Goal: Information Seeking & Learning: Check status

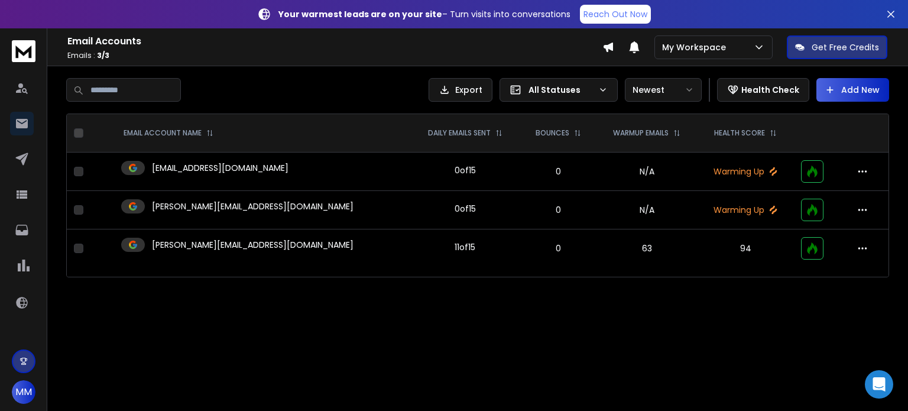
click at [215, 245] on p "[PERSON_NAME][EMAIL_ADDRESS][DOMAIN_NAME]" at bounding box center [253, 245] width 202 height 12
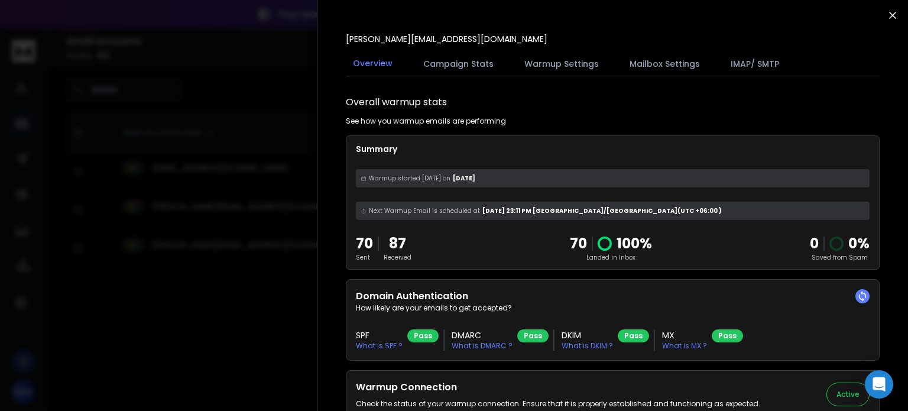
click at [890, 18] on icon "button" at bounding box center [893, 15] width 12 height 12
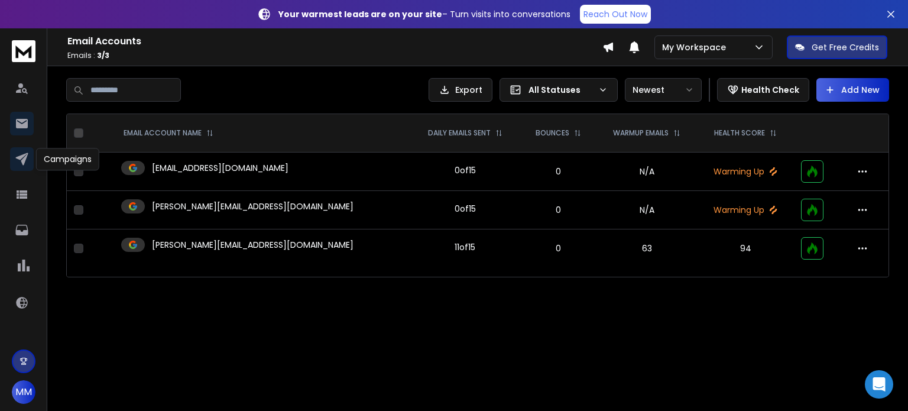
click at [22, 158] on icon at bounding box center [22, 159] width 14 height 14
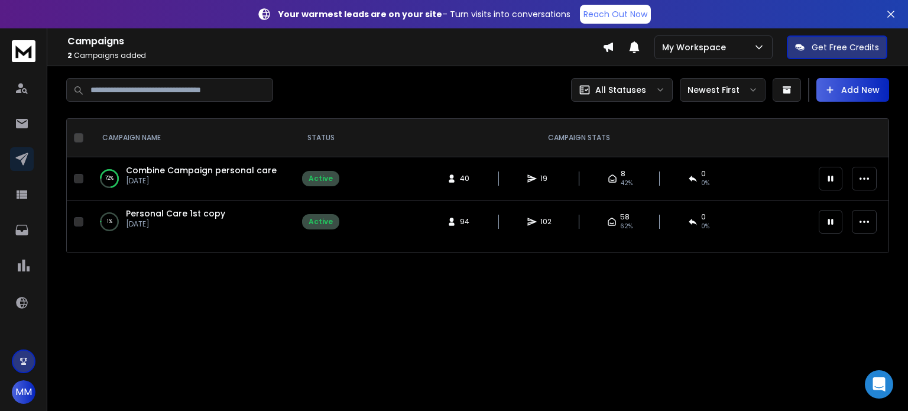
click at [244, 169] on span "Combine Campaign personal care" at bounding box center [201, 170] width 151 height 12
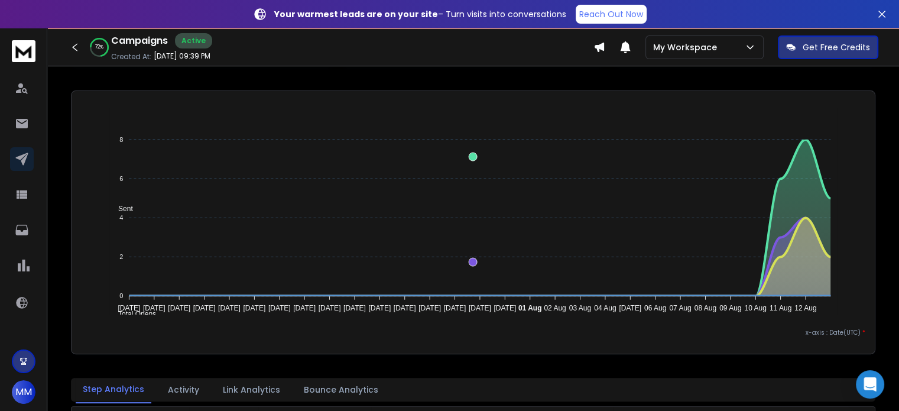
scroll to position [355, 0]
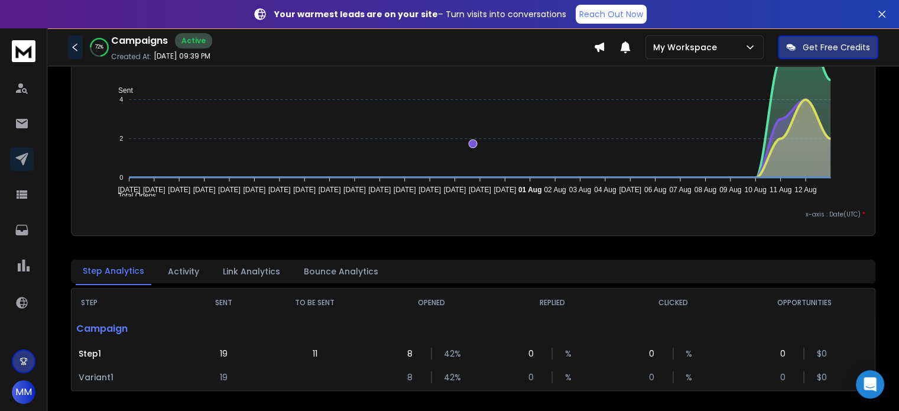
click at [77, 45] on icon at bounding box center [75, 47] width 11 height 11
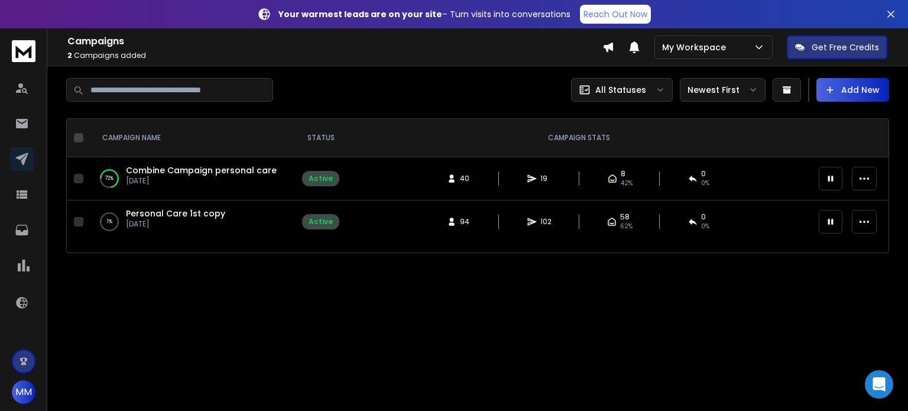
click at [891, 15] on icon at bounding box center [891, 14] width 11 height 11
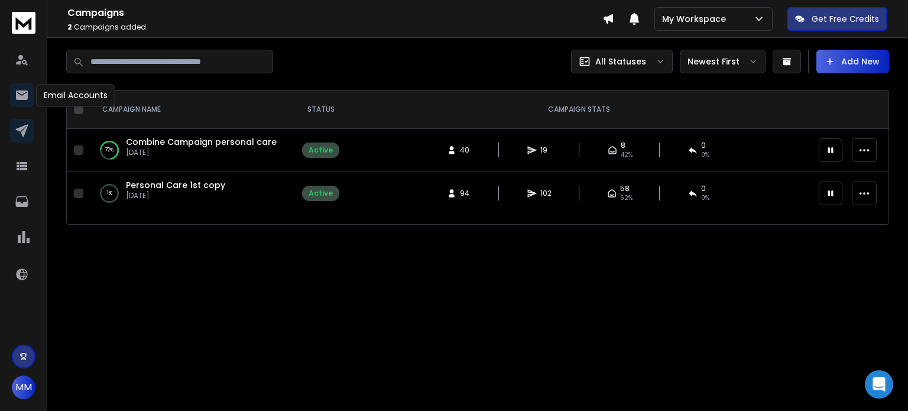
click at [21, 96] on icon at bounding box center [22, 94] width 12 height 9
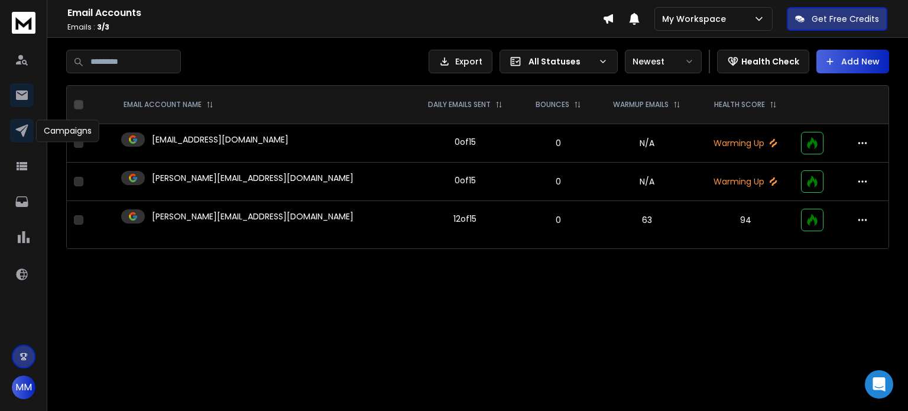
click at [18, 131] on icon at bounding box center [22, 131] width 14 height 14
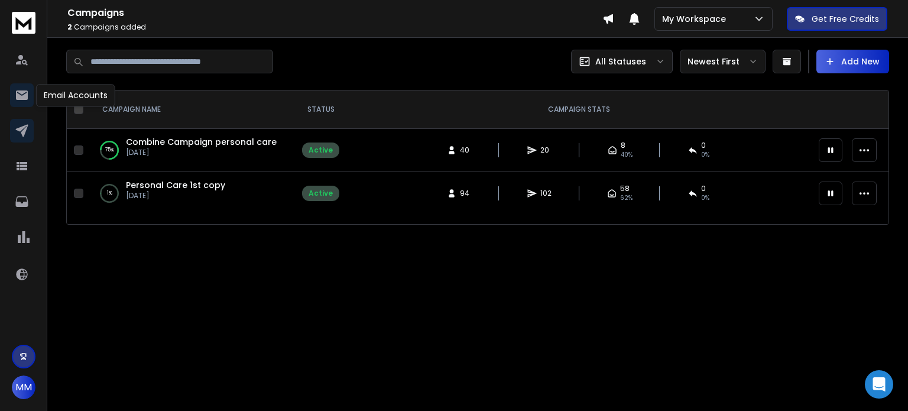
click at [28, 98] on icon at bounding box center [22, 95] width 14 height 14
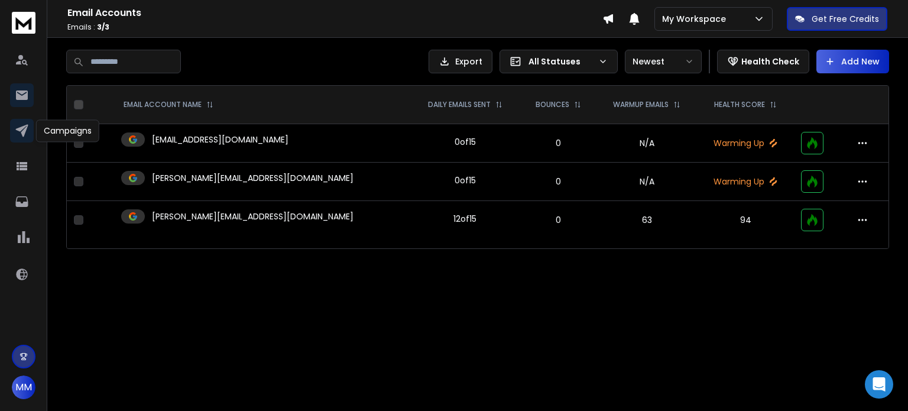
click at [24, 124] on icon at bounding box center [22, 131] width 14 height 14
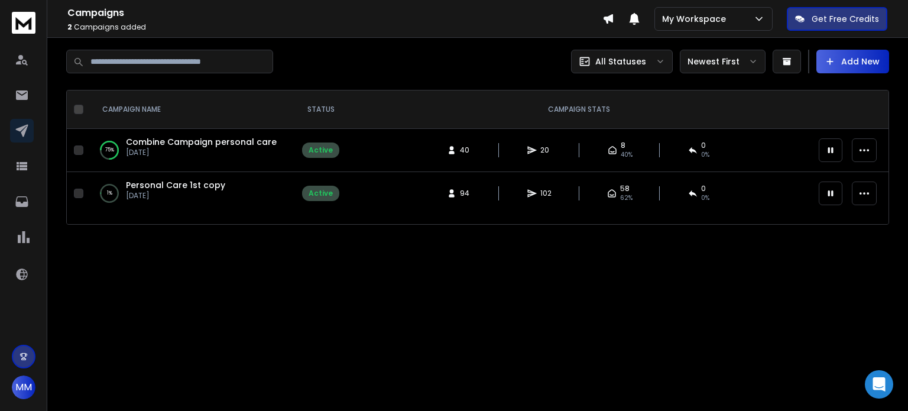
click at [170, 185] on span "Personal Care 1st copy" at bounding box center [175, 185] width 99 height 12
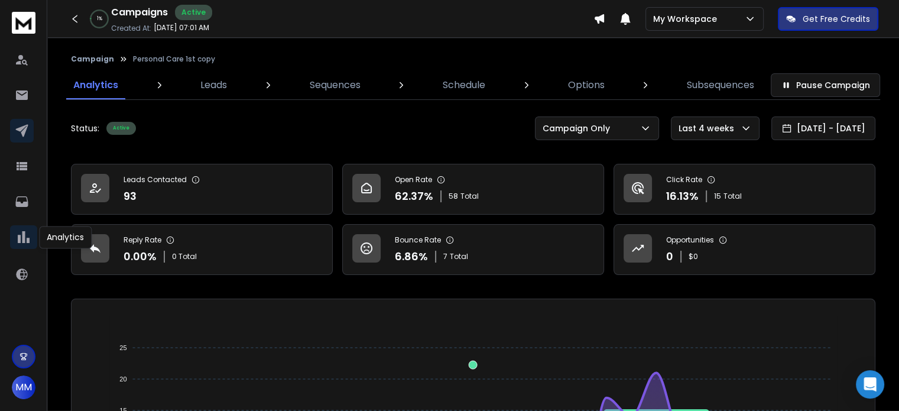
click at [23, 238] on icon at bounding box center [24, 237] width 12 height 12
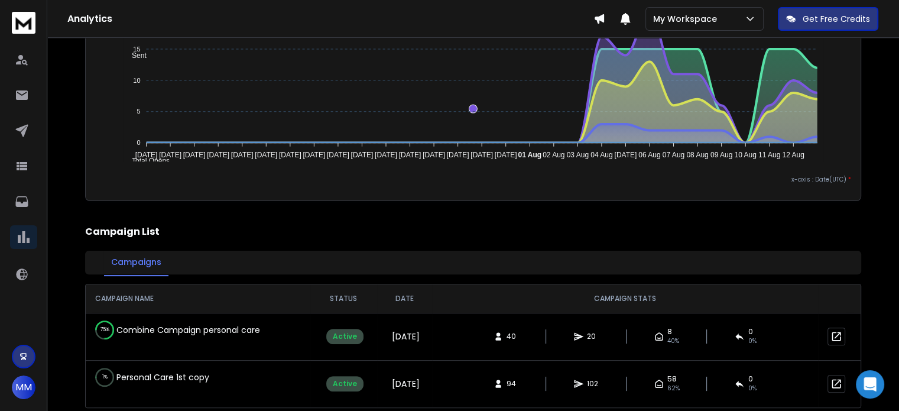
scroll to position [303, 0]
